Goal: Task Accomplishment & Management: Use online tool/utility

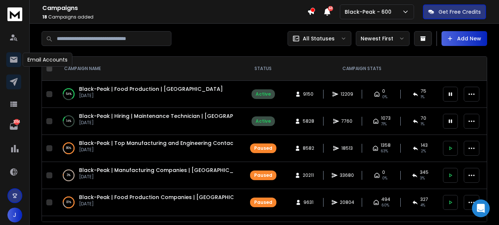
click at [17, 58] on icon at bounding box center [13, 60] width 7 height 6
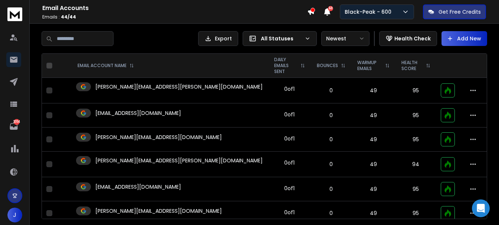
click at [409, 10] on icon "button" at bounding box center [405, 11] width 7 height 7
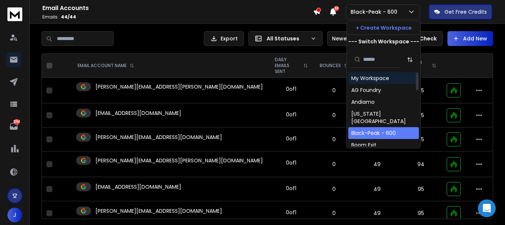
click at [372, 78] on div "My Workspace" at bounding box center [370, 78] width 38 height 7
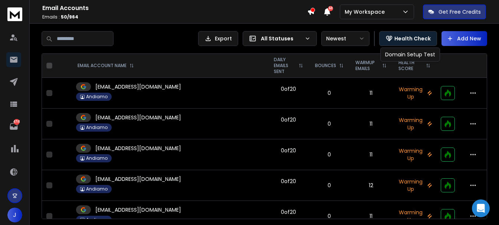
click at [408, 39] on p "Health Check" at bounding box center [413, 38] width 36 height 7
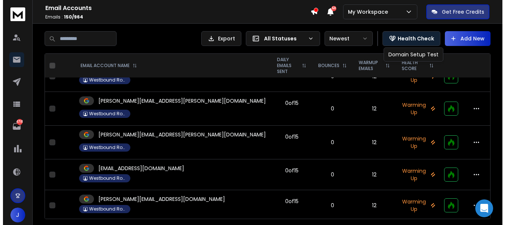
scroll to position [2960, 0]
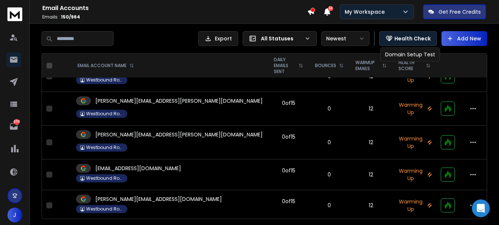
click at [392, 13] on div "My Workspace" at bounding box center [377, 11] width 65 height 7
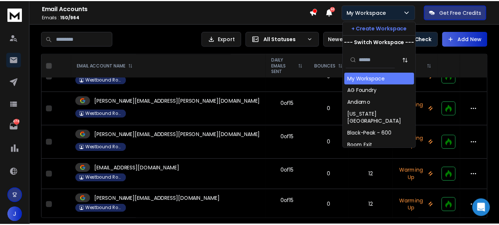
scroll to position [2957, 0]
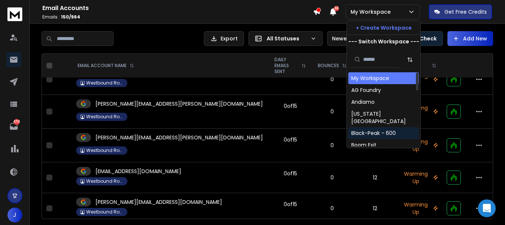
click at [376, 130] on div "Black-Peak - 600" at bounding box center [373, 133] width 45 height 7
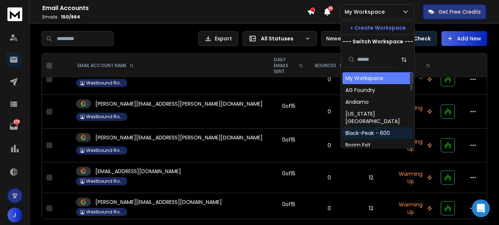
scroll to position [2960, 0]
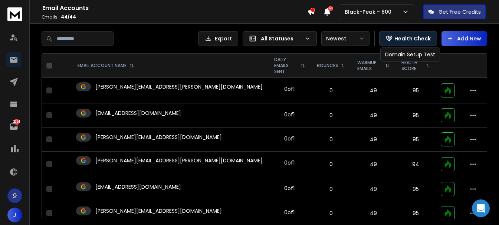
click at [413, 39] on p "Health Check" at bounding box center [413, 38] width 36 height 7
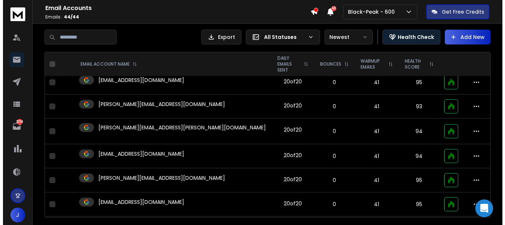
scroll to position [931, 0]
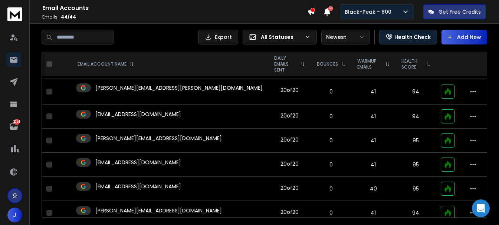
click at [402, 9] on div "Black-Peak - 600" at bounding box center [377, 11] width 65 height 7
